Goal: Task Accomplishment & Management: Manage account settings

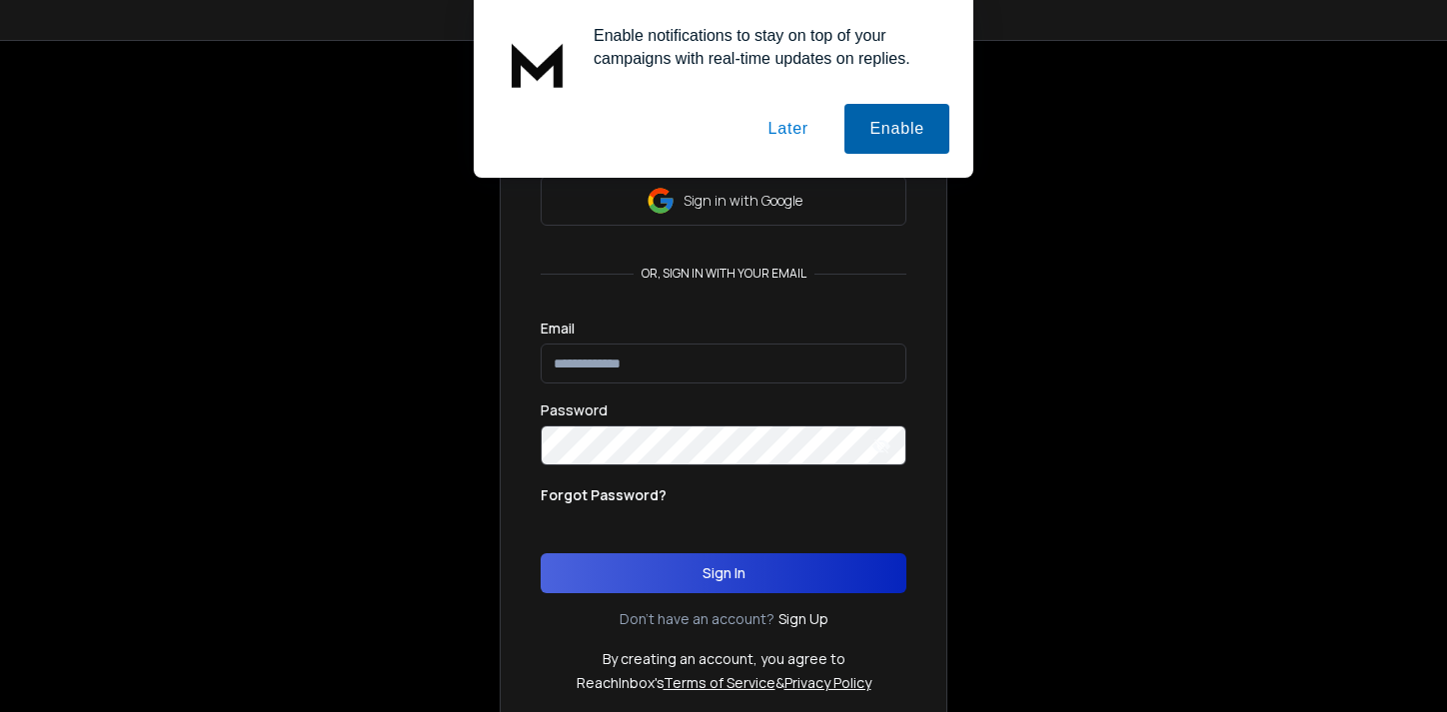
click at [881, 137] on button "Enable" at bounding box center [896, 129] width 105 height 50
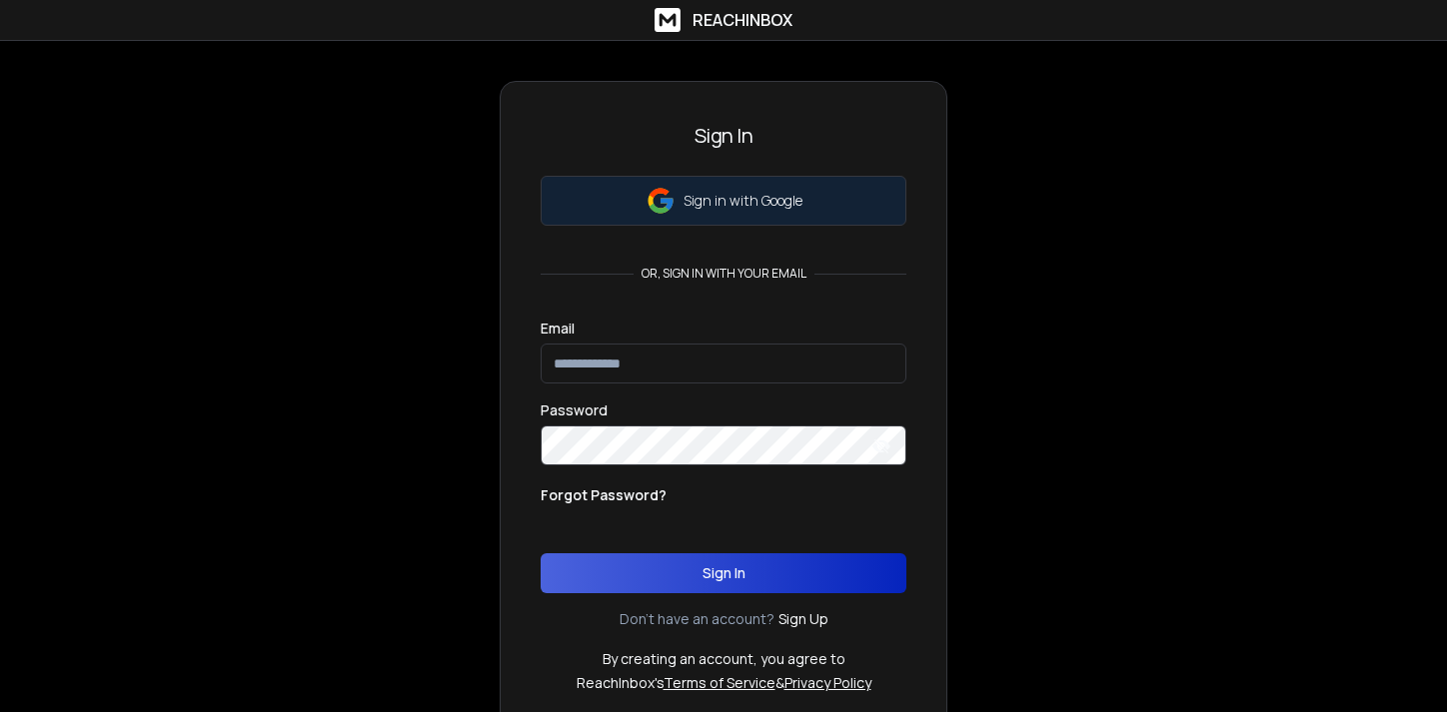
click at [754, 198] on p "Sign in with Google" at bounding box center [742, 201] width 119 height 20
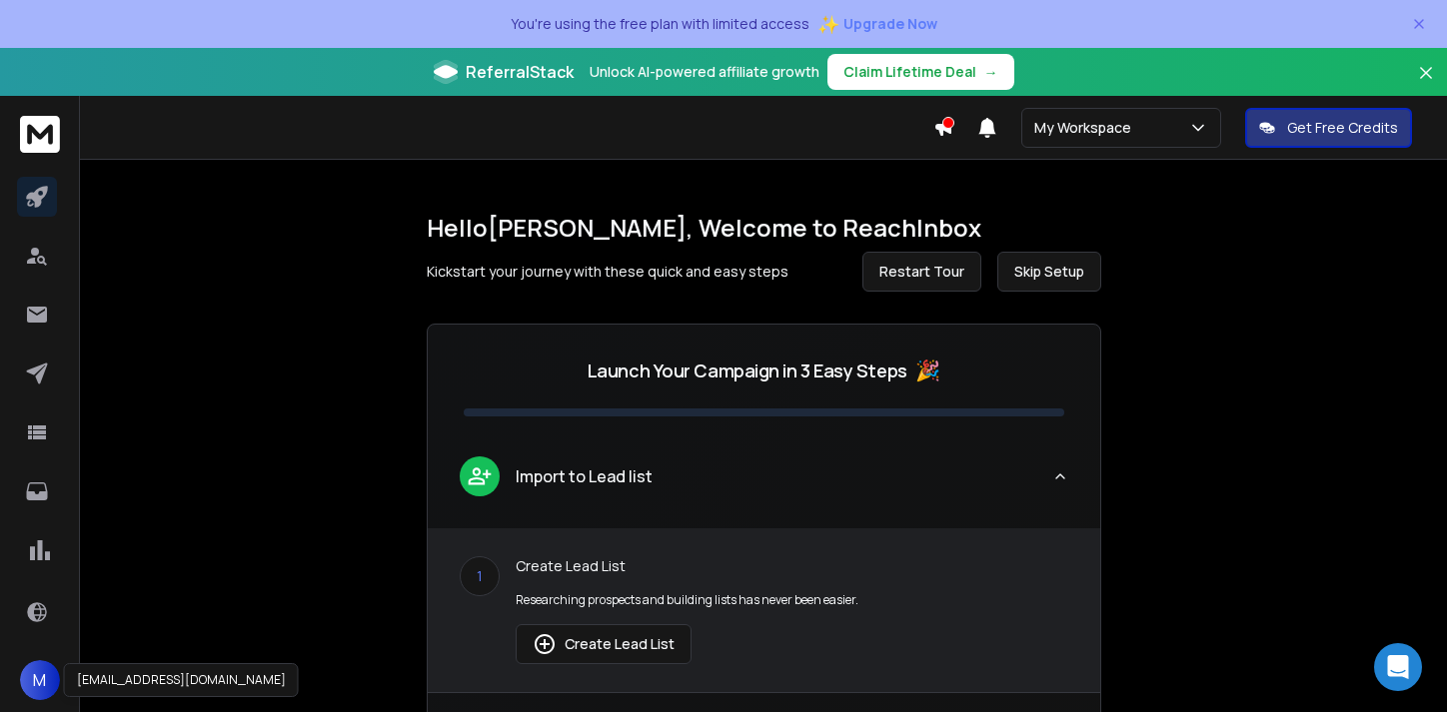
click at [29, 680] on span "M" at bounding box center [40, 680] width 40 height 40
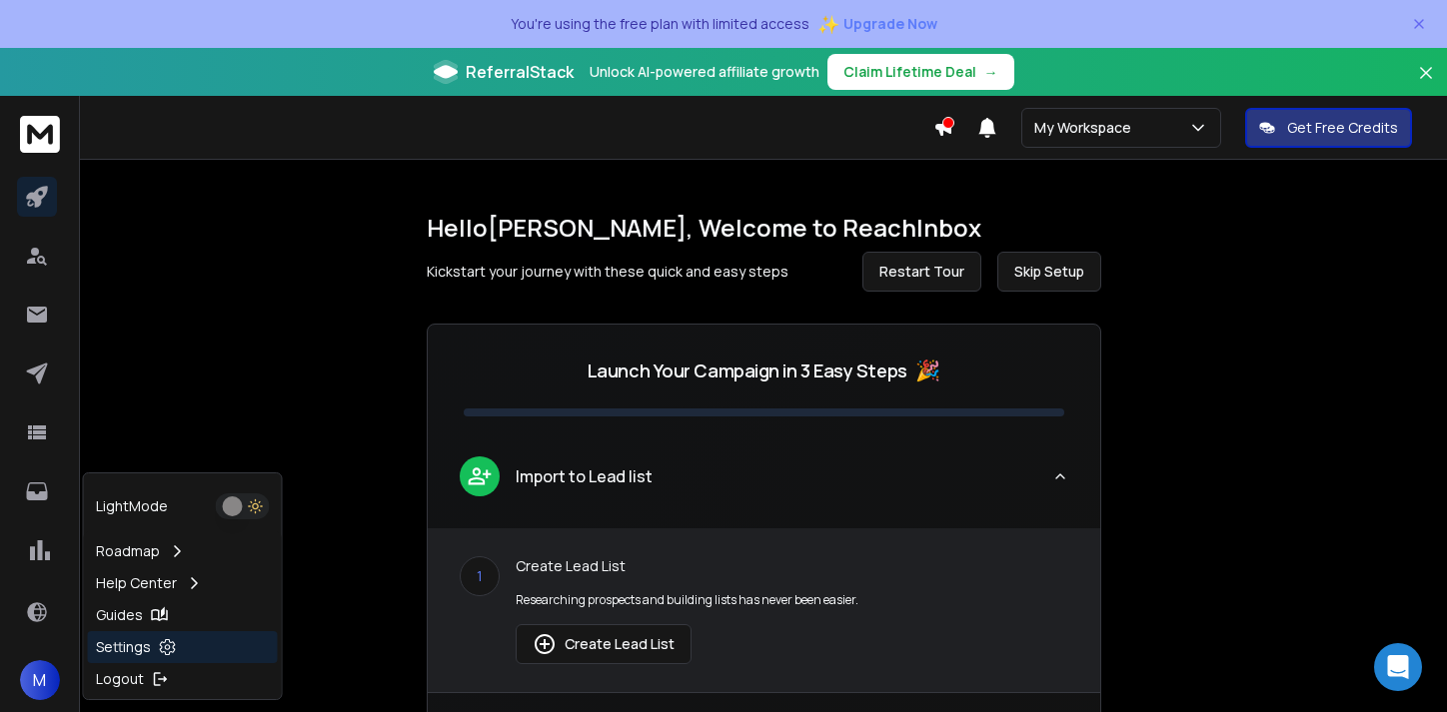
click at [102, 649] on p "Settings" at bounding box center [123, 647] width 55 height 20
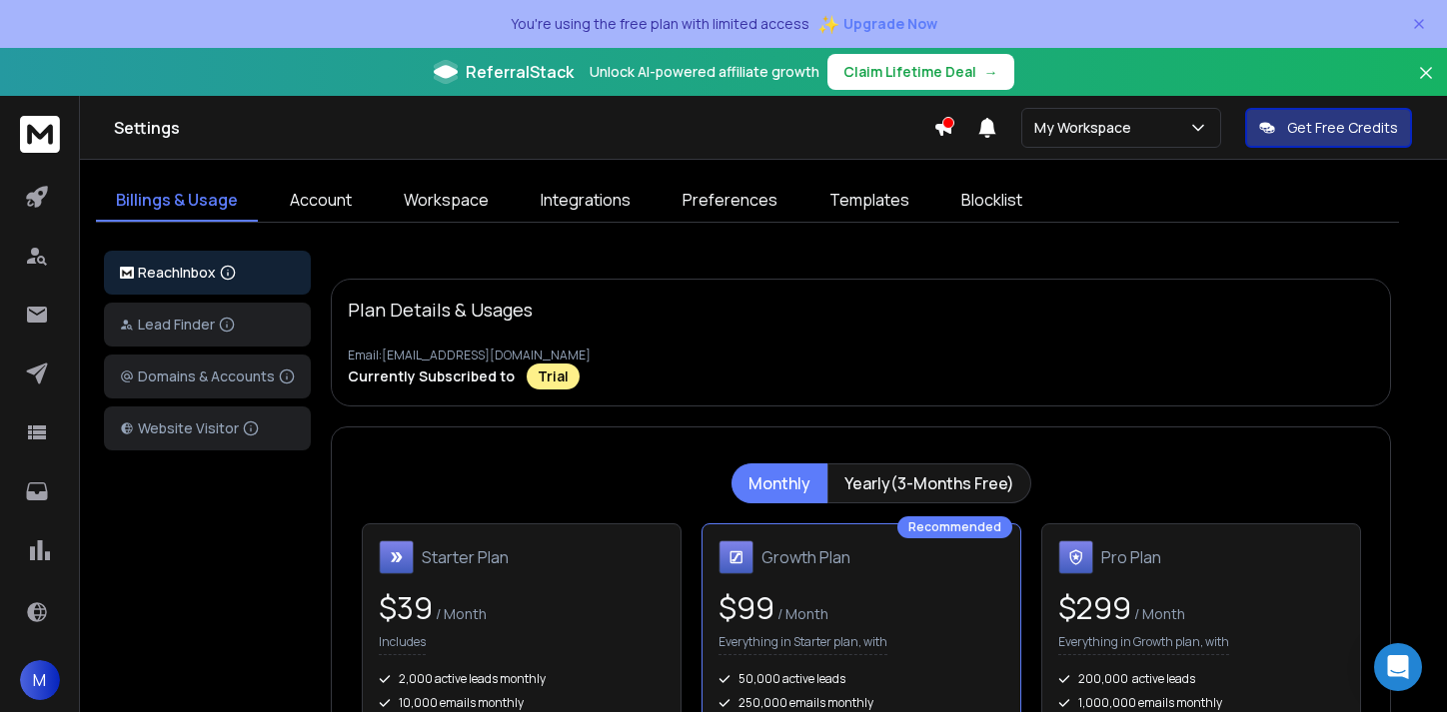
click at [546, 199] on link "Integrations" at bounding box center [585, 201] width 130 height 42
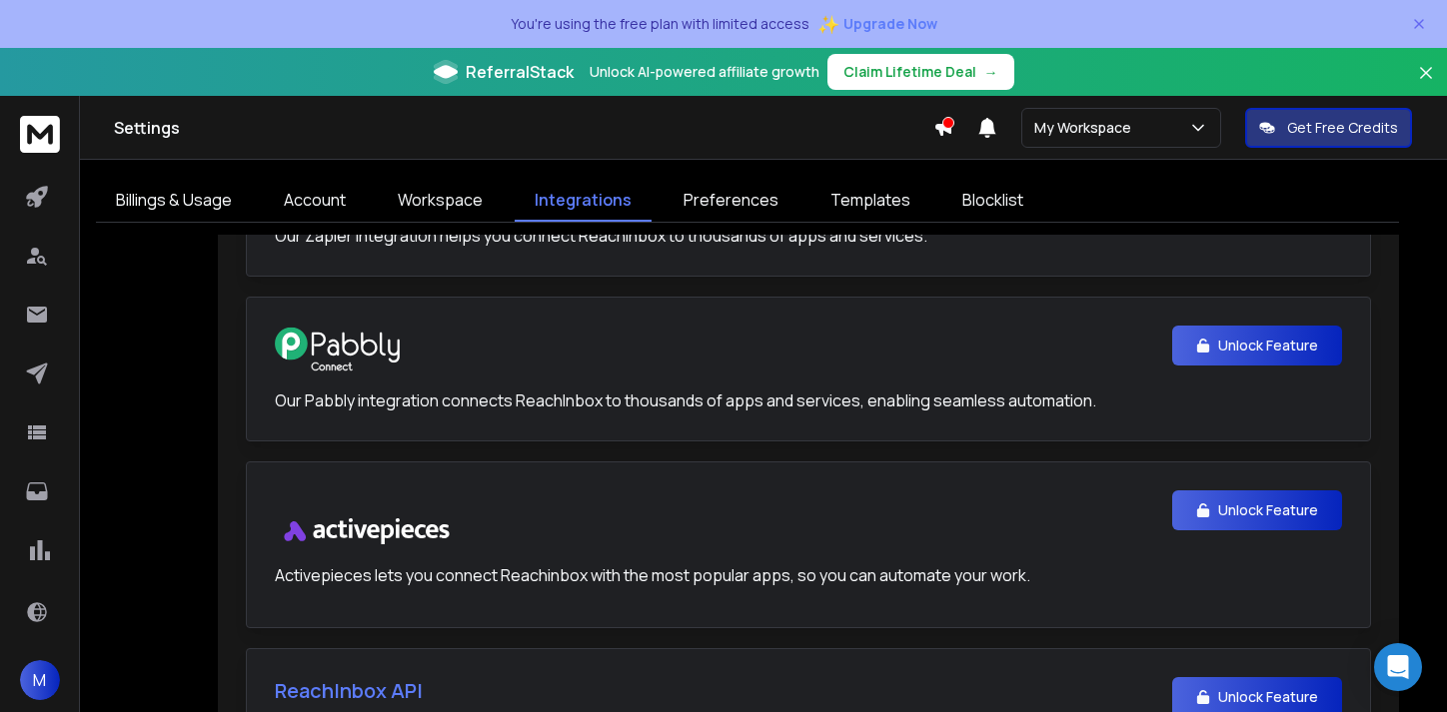
scroll to position [453, 0]
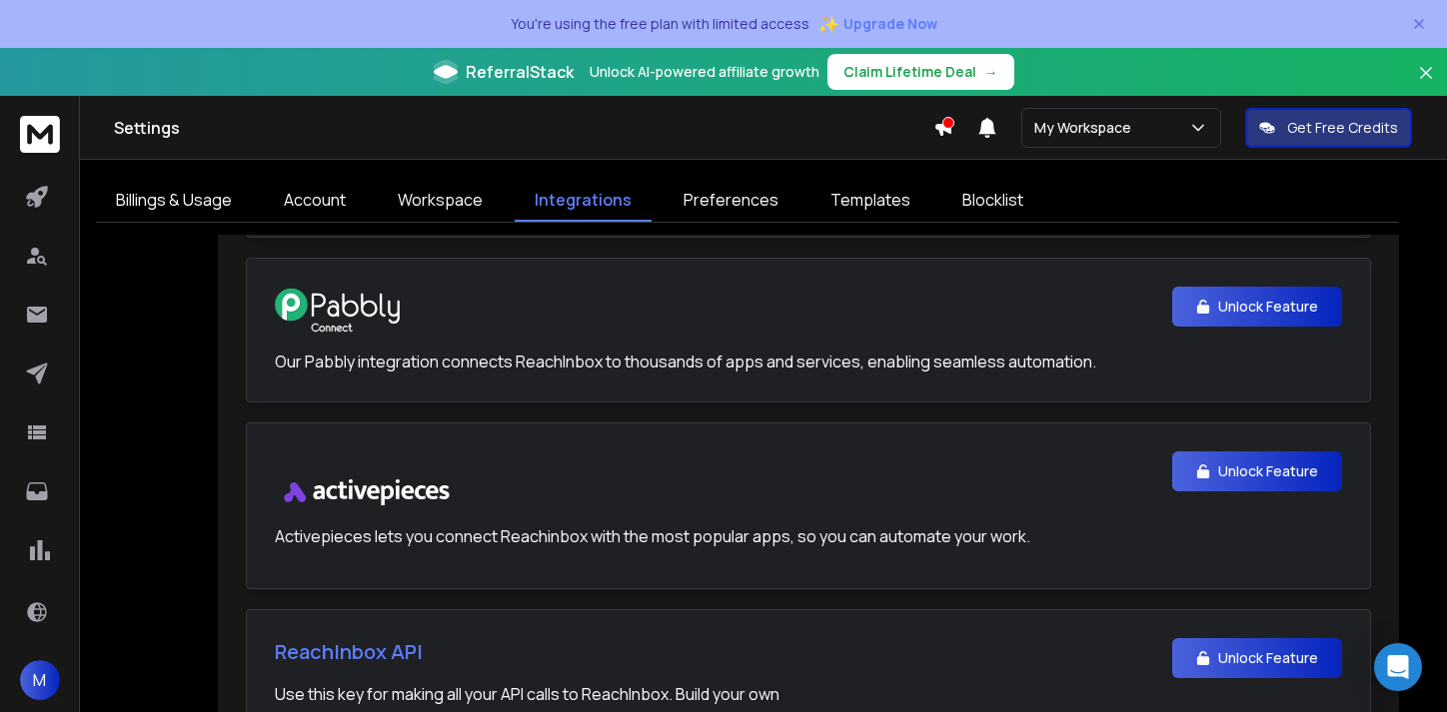
drag, startPoint x: 272, startPoint y: 692, endPoint x: 825, endPoint y: 698, distance: 553.5
click at [825, 698] on div "ReachInbox API Use this key for making all your API calls to ReachInbox. Build …" at bounding box center [808, 684] width 1125 height 150
click at [825, 698] on div "ReachInbox API Use this key for making all your API calls to ReachInbox. Build …" at bounding box center [808, 684] width 1067 height 92
drag, startPoint x: 283, startPoint y: 645, endPoint x: 539, endPoint y: 659, distance: 257.1
click at [543, 660] on h1 "ReachInbox API" at bounding box center [527, 652] width 504 height 28
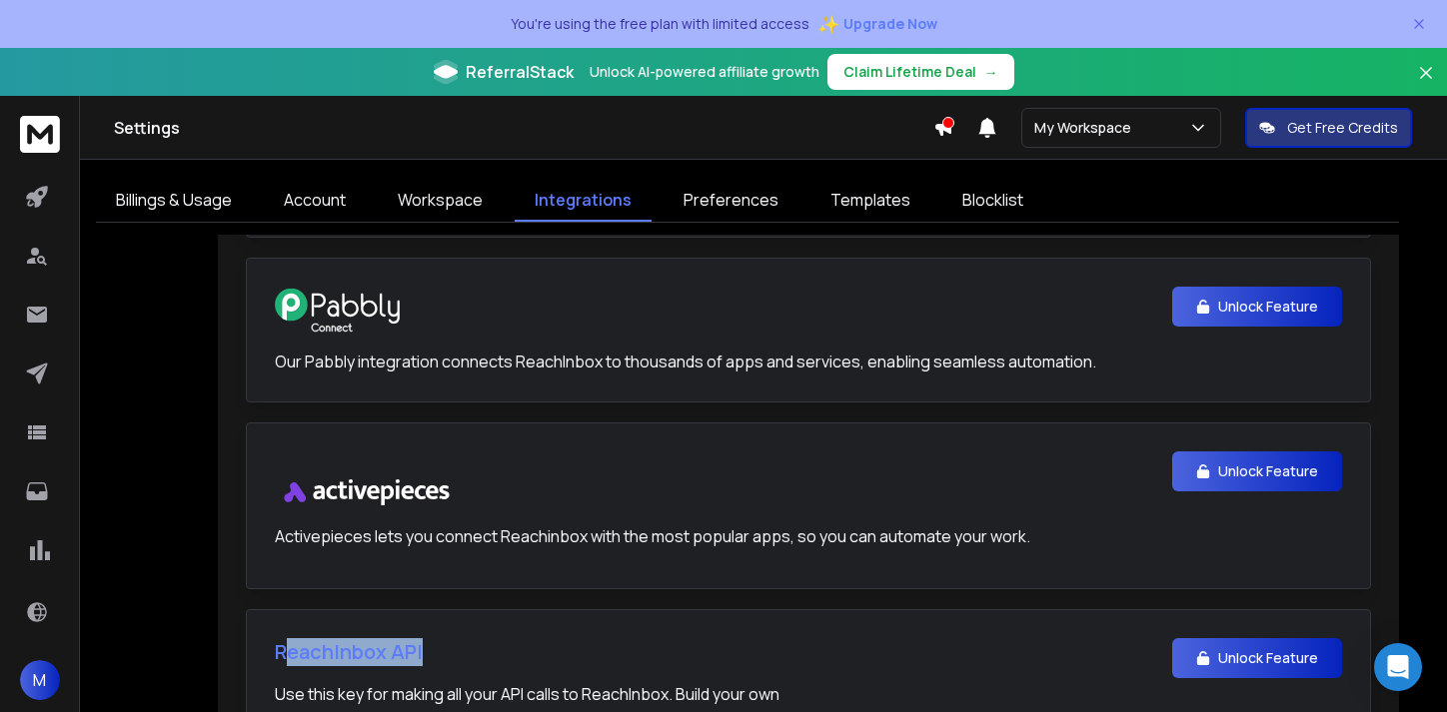
click at [1188, 656] on button "Unlock Feature" at bounding box center [1257, 658] width 170 height 40
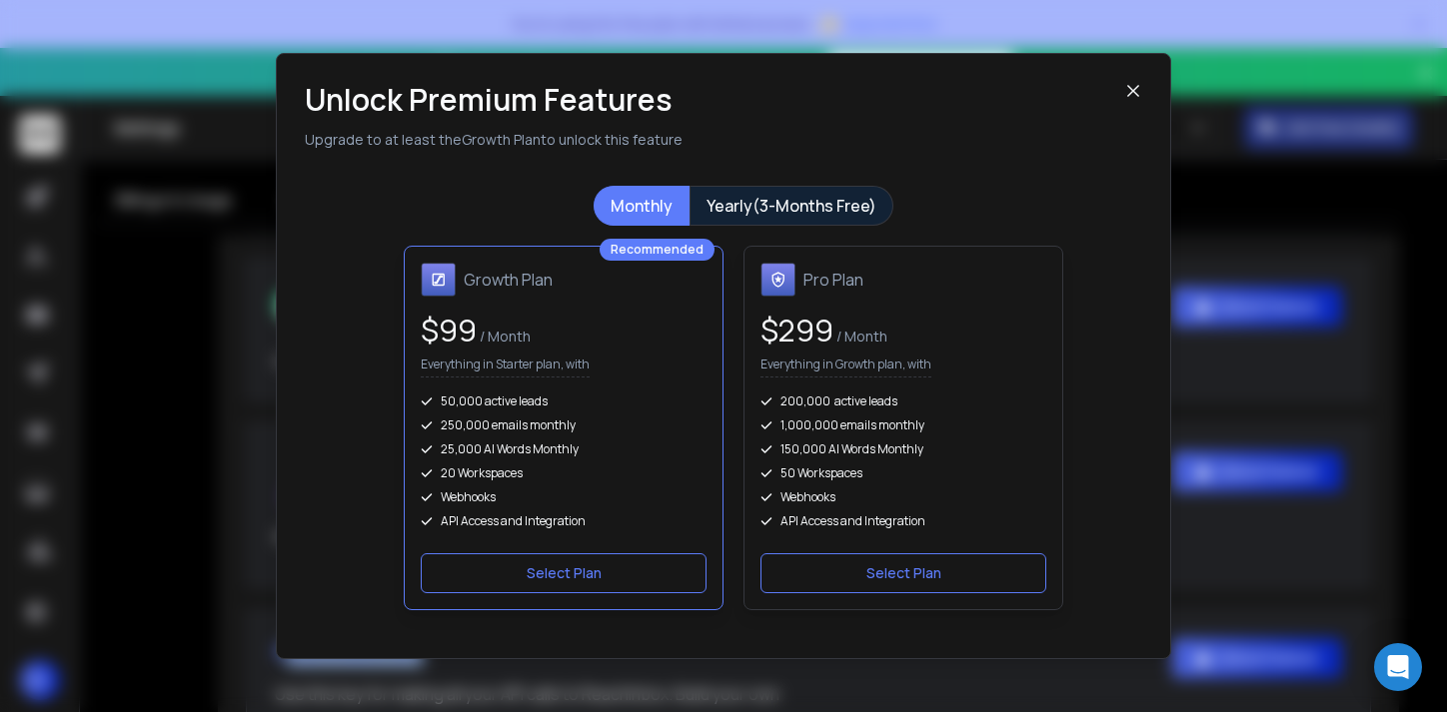
click at [810, 206] on button "Yearly(3-Months Free)" at bounding box center [791, 206] width 204 height 40
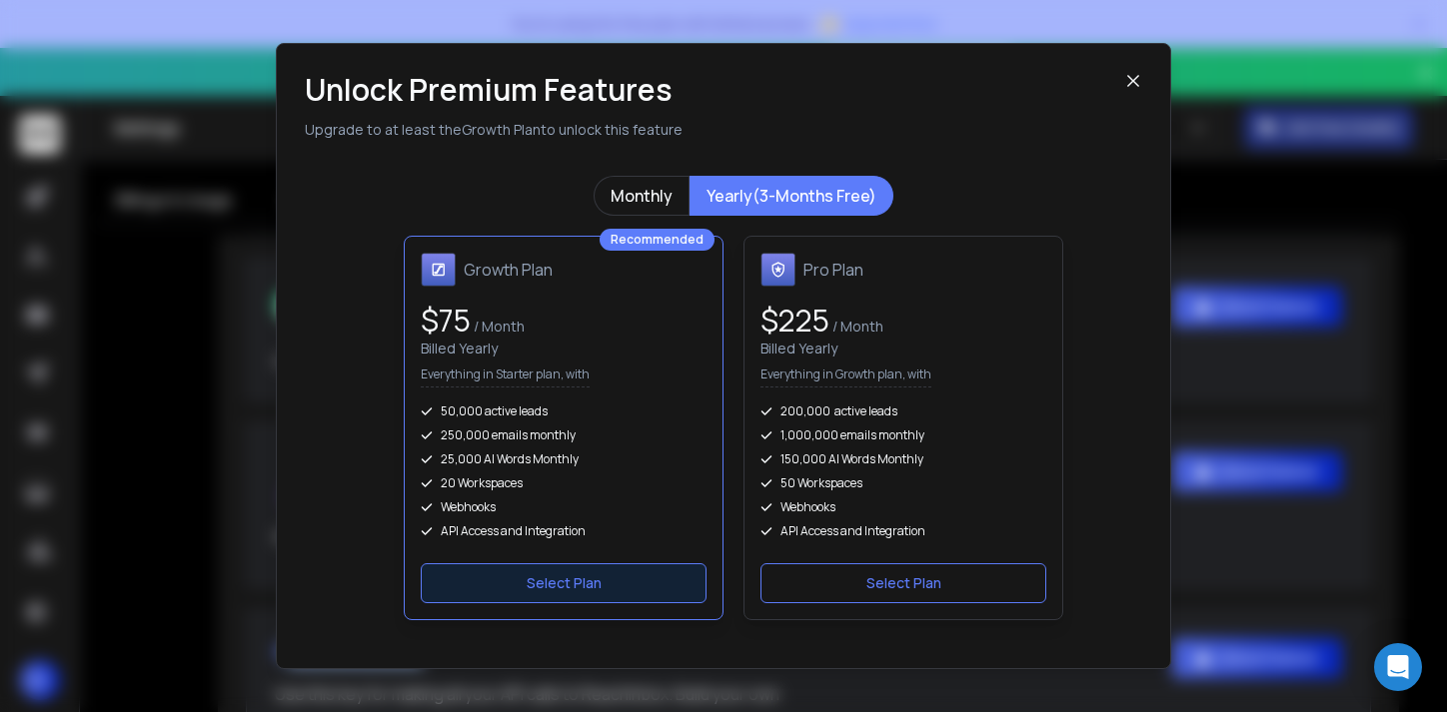
click at [608, 591] on button "Select Plan" at bounding box center [564, 583] width 286 height 40
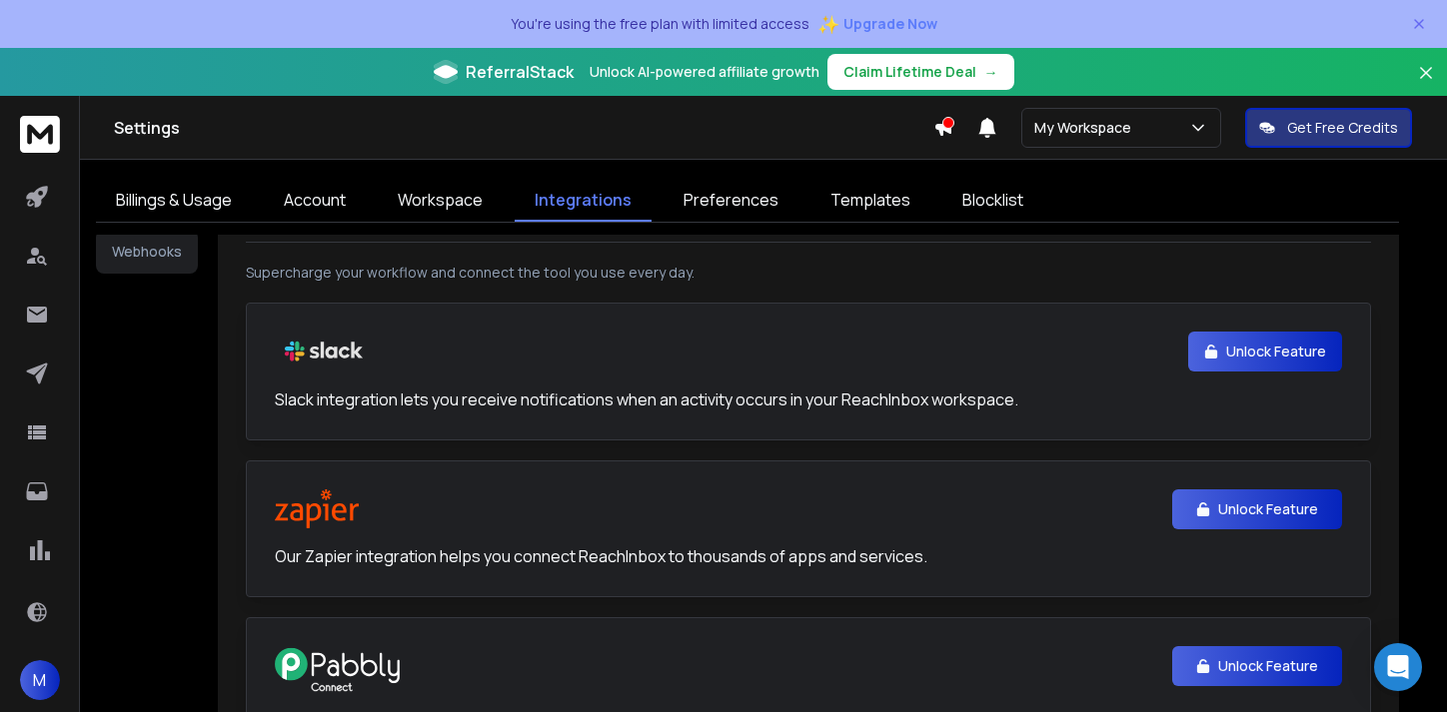
scroll to position [453, 0]
